Goal: Answer question/provide support

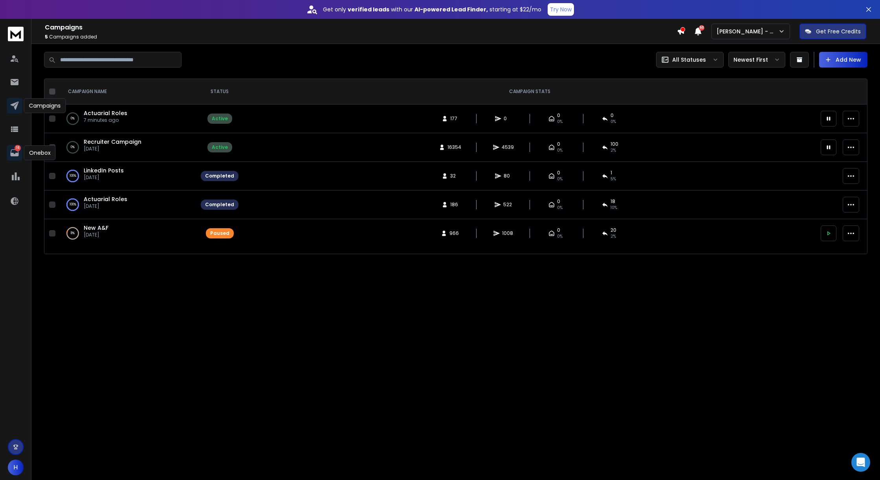
click at [17, 147] on p "16" at bounding box center [18, 148] width 6 height 6
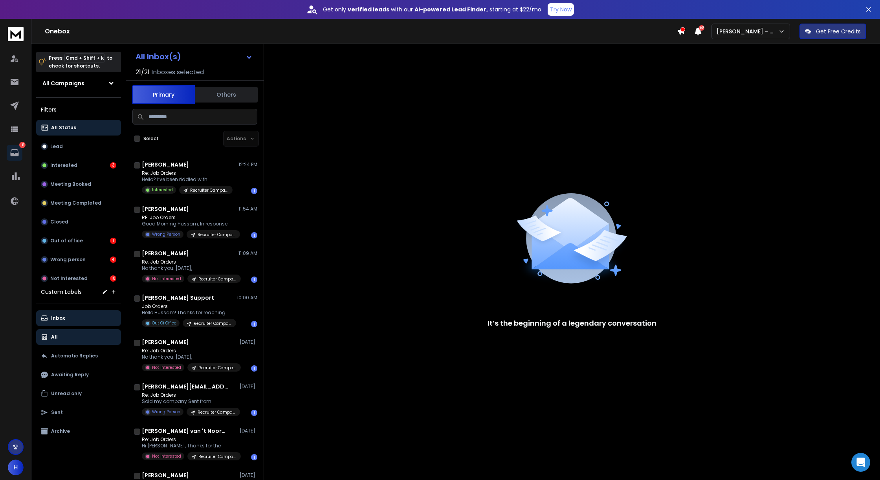
click at [73, 329] on button "All" at bounding box center [78, 337] width 85 height 16
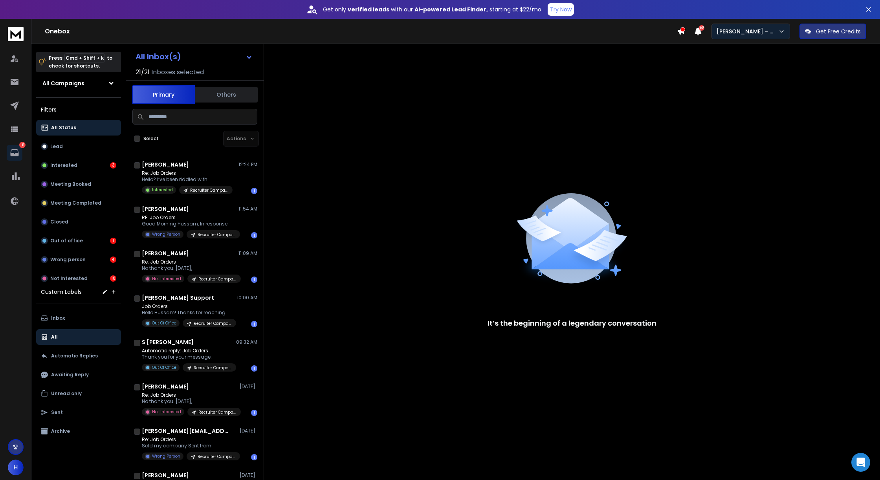
click at [735, 31] on p "[PERSON_NAME] - MAIN" at bounding box center [747, 31] width 62 height 8
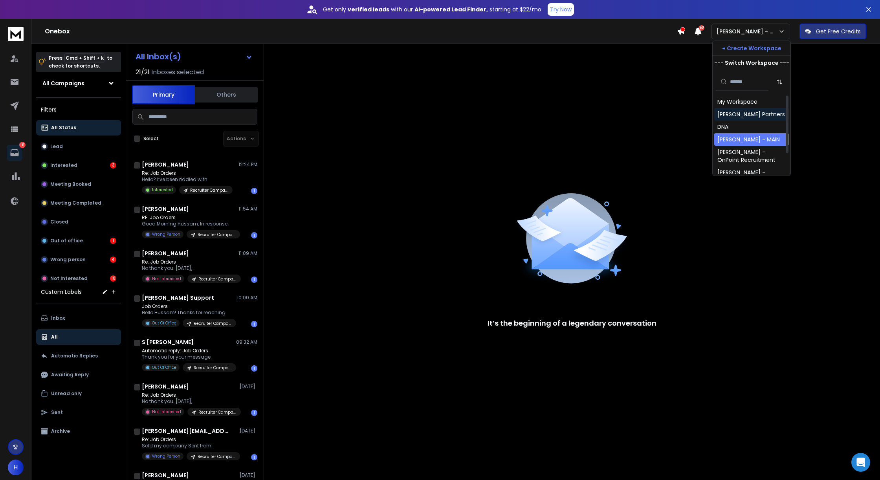
click at [741, 112] on div "[PERSON_NAME] Partners" at bounding box center [751, 114] width 68 height 8
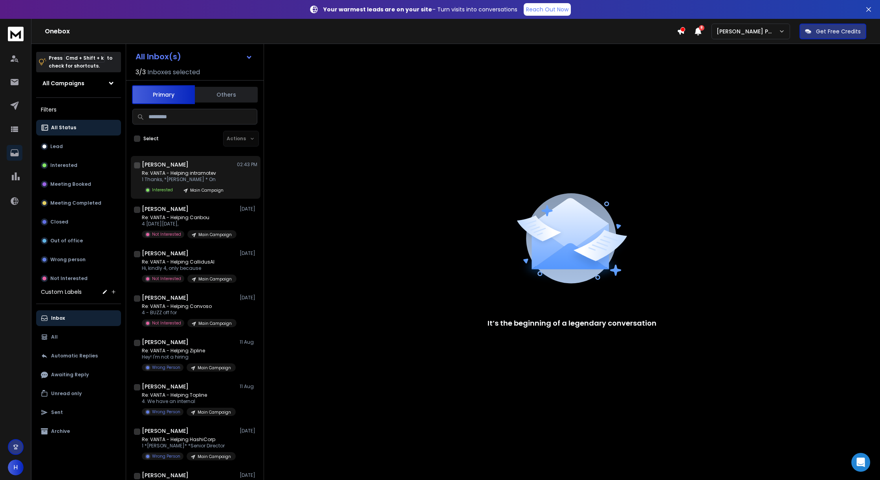
click at [177, 168] on div "Chas Prebil 02:43 PM" at bounding box center [199, 165] width 115 height 8
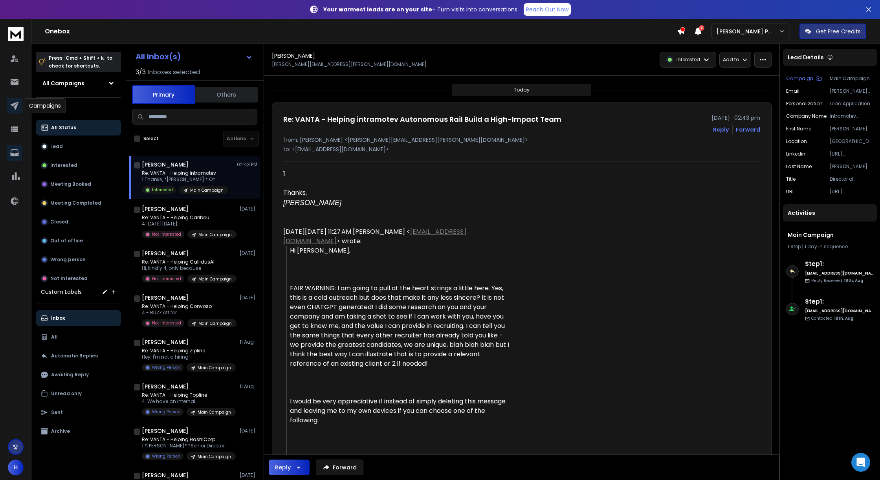
click at [16, 105] on icon at bounding box center [14, 105] width 8 height 8
